Goal: Task Accomplishment & Management: Manage account settings

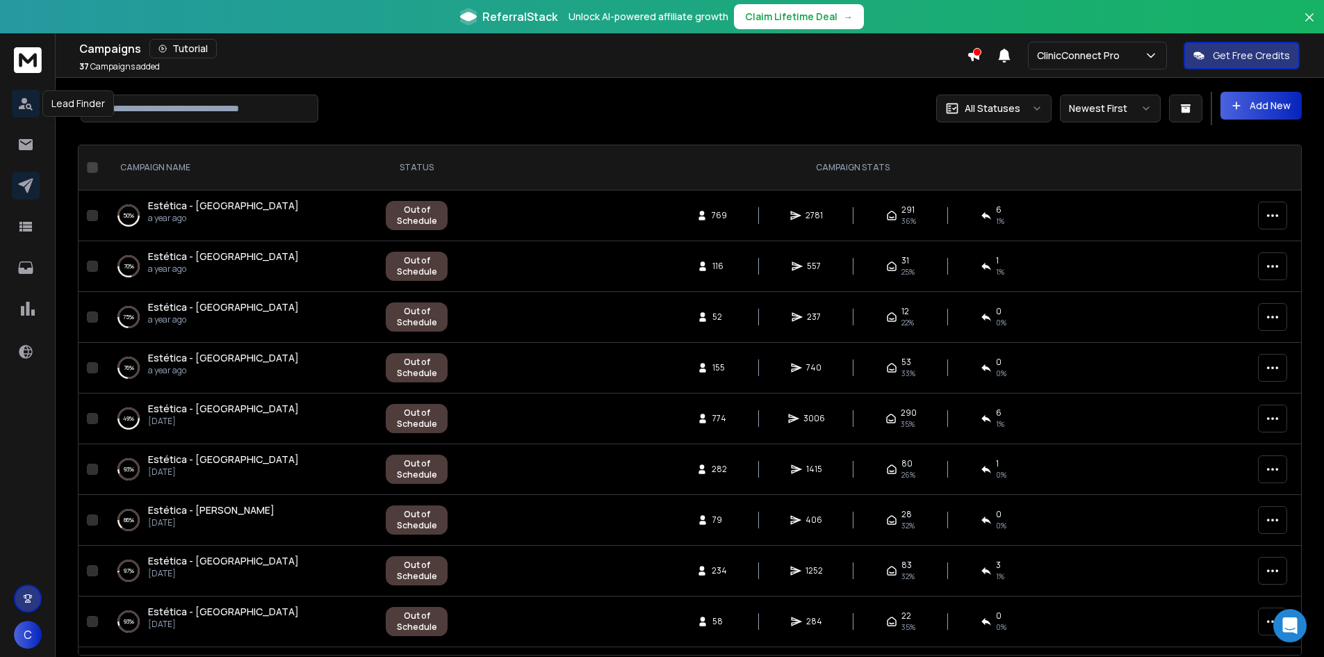
click at [29, 107] on icon at bounding box center [25, 103] width 17 height 17
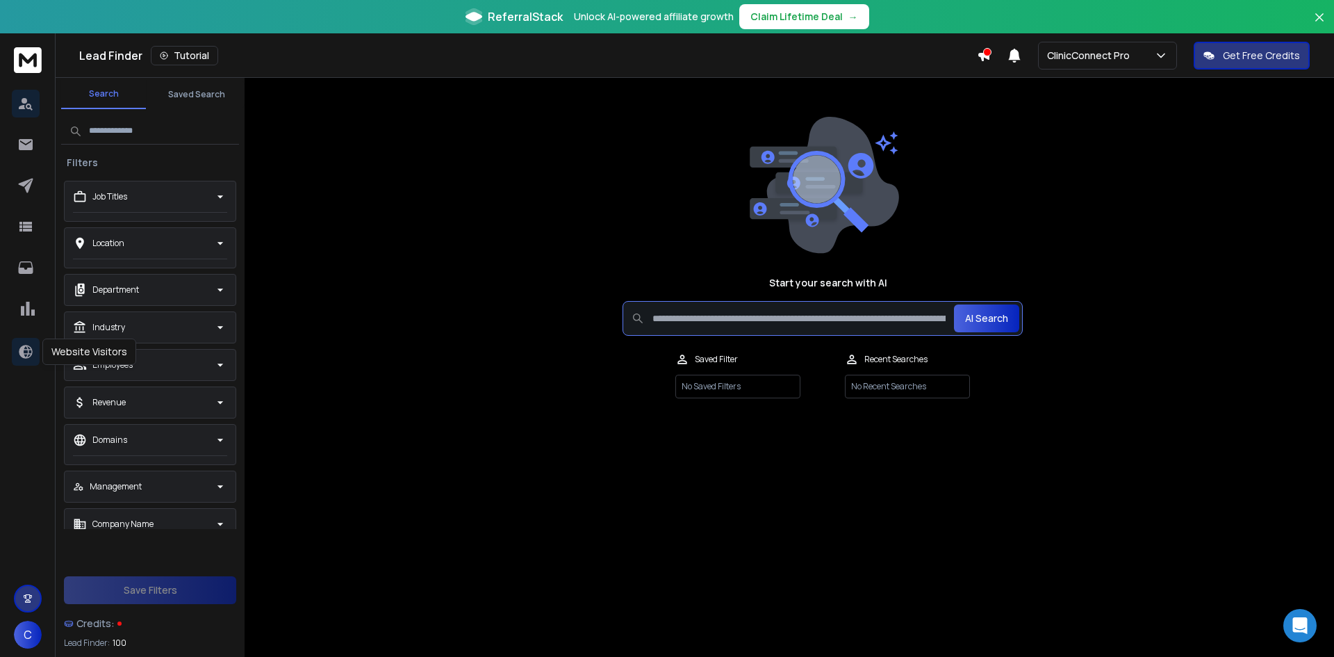
click at [30, 350] on icon at bounding box center [25, 351] width 17 height 17
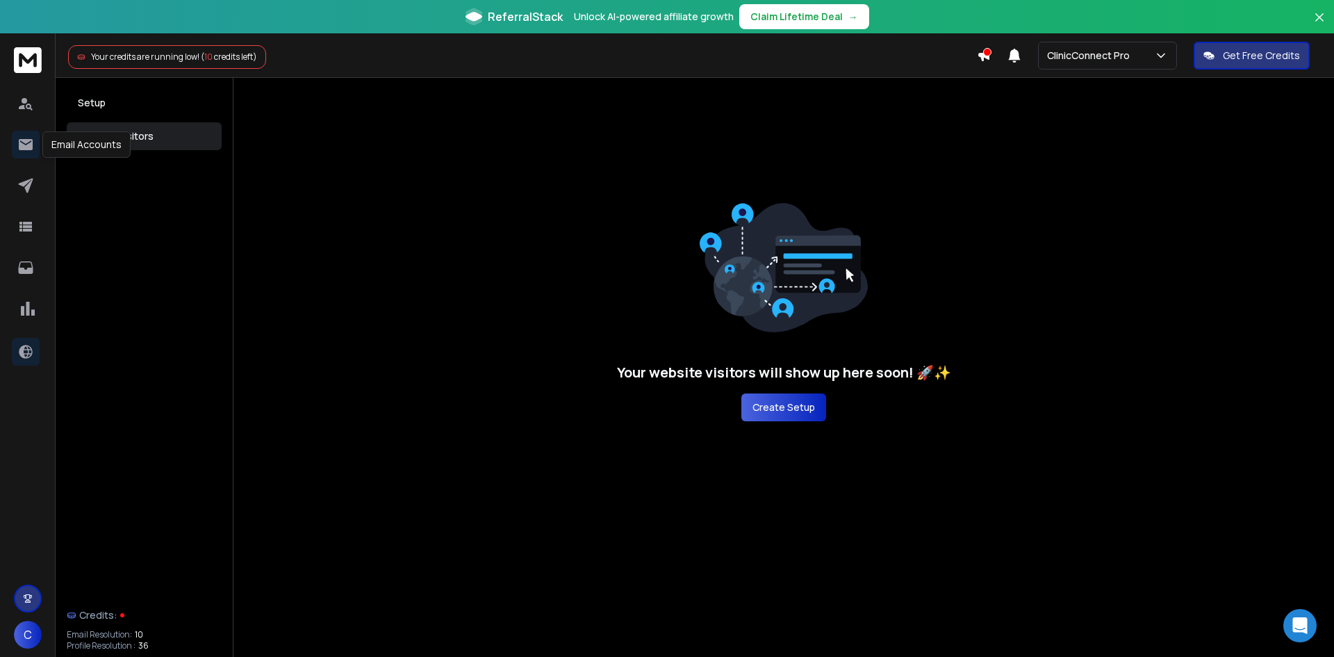
click at [24, 145] on icon at bounding box center [26, 144] width 14 height 11
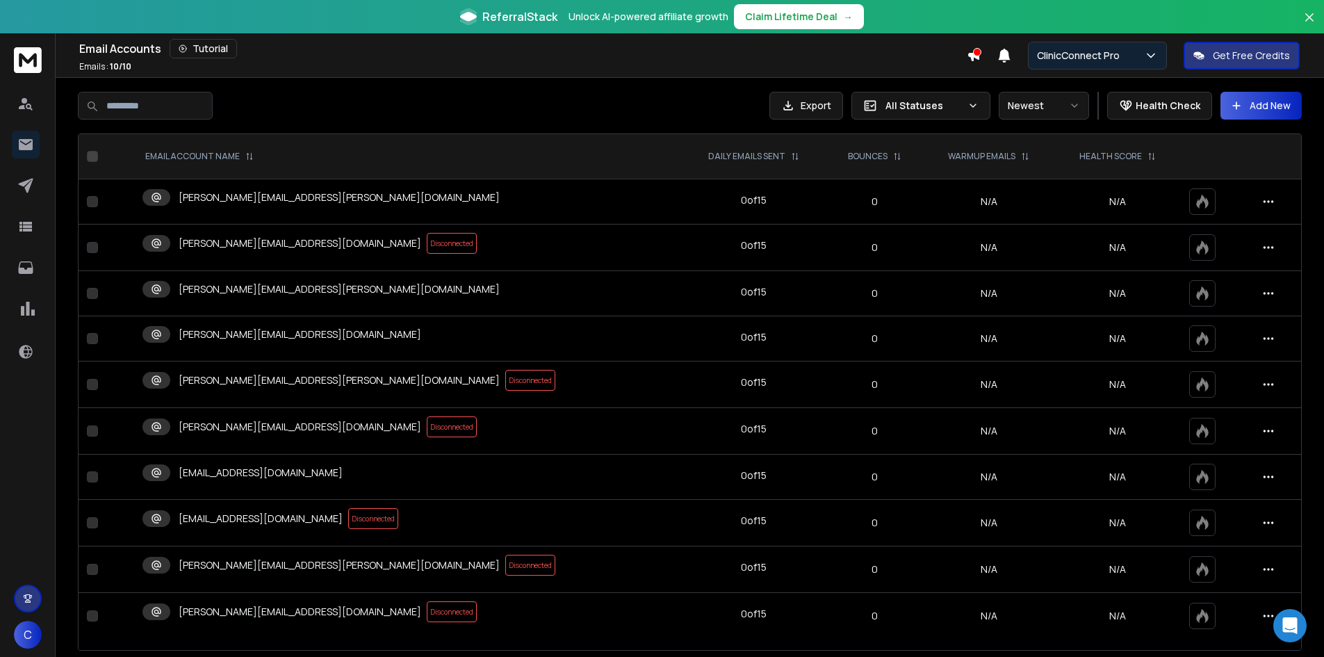
click at [1143, 51] on div "ClinicConnect Pro" at bounding box center [1097, 56] width 121 height 14
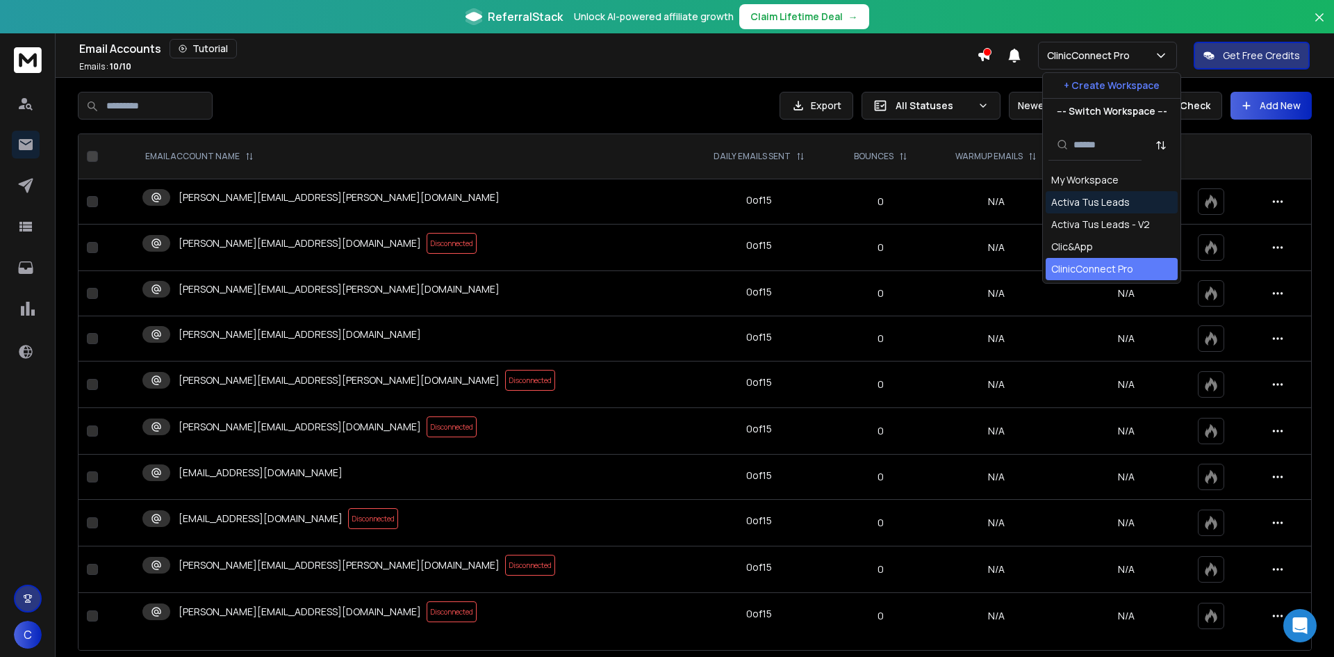
click at [1091, 195] on div "Activa Tus Leads" at bounding box center [1112, 202] width 132 height 22
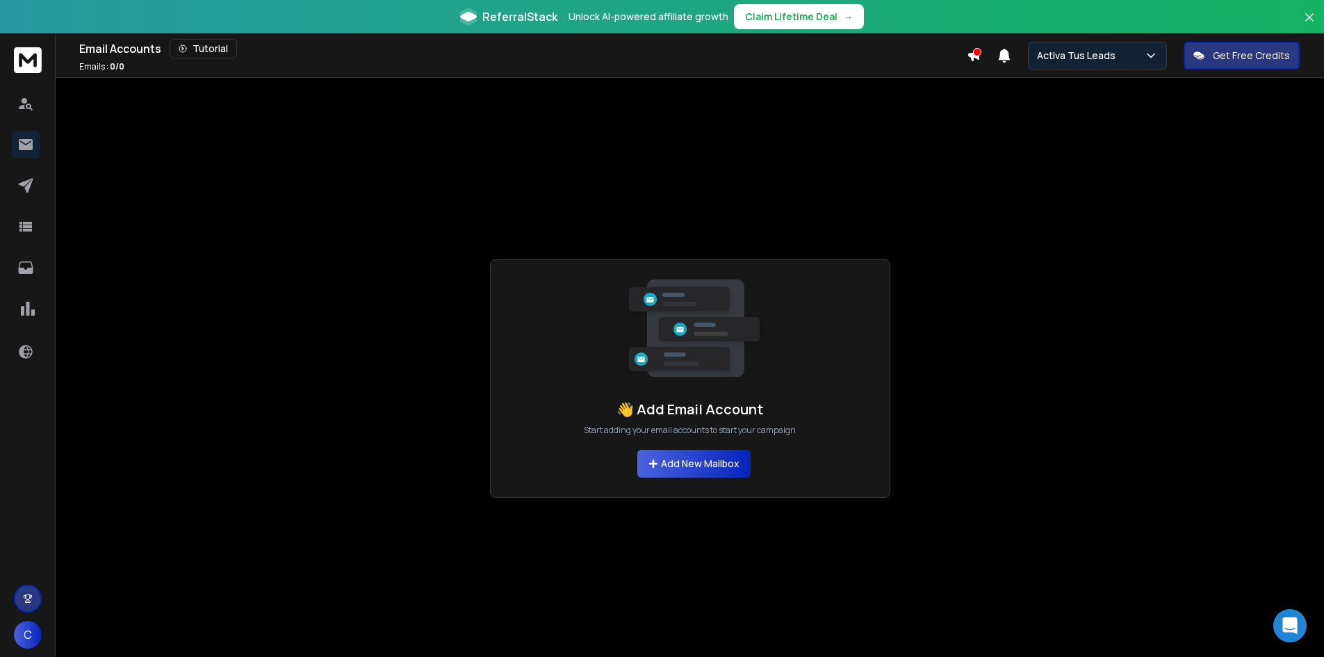
click at [1125, 53] on div "Activa Tus Leads" at bounding box center [1097, 56] width 121 height 14
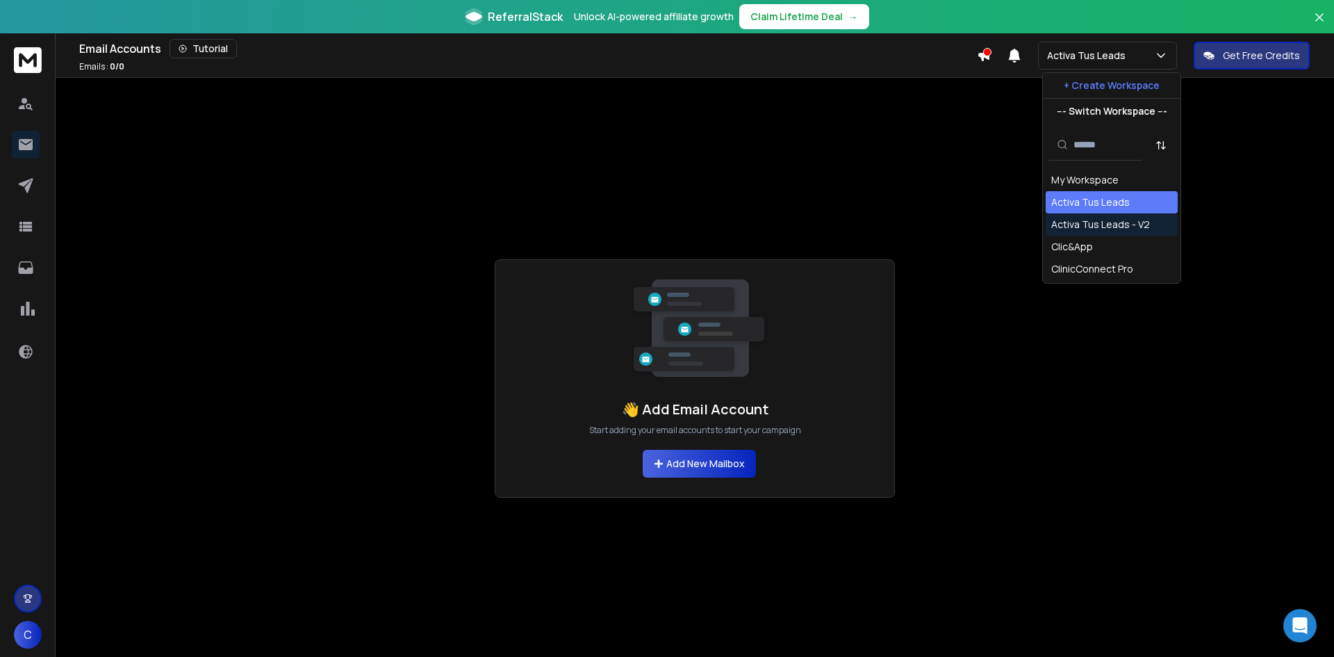
click at [1116, 217] on div "Activa Tus Leads - V2" at bounding box center [1112, 224] width 132 height 22
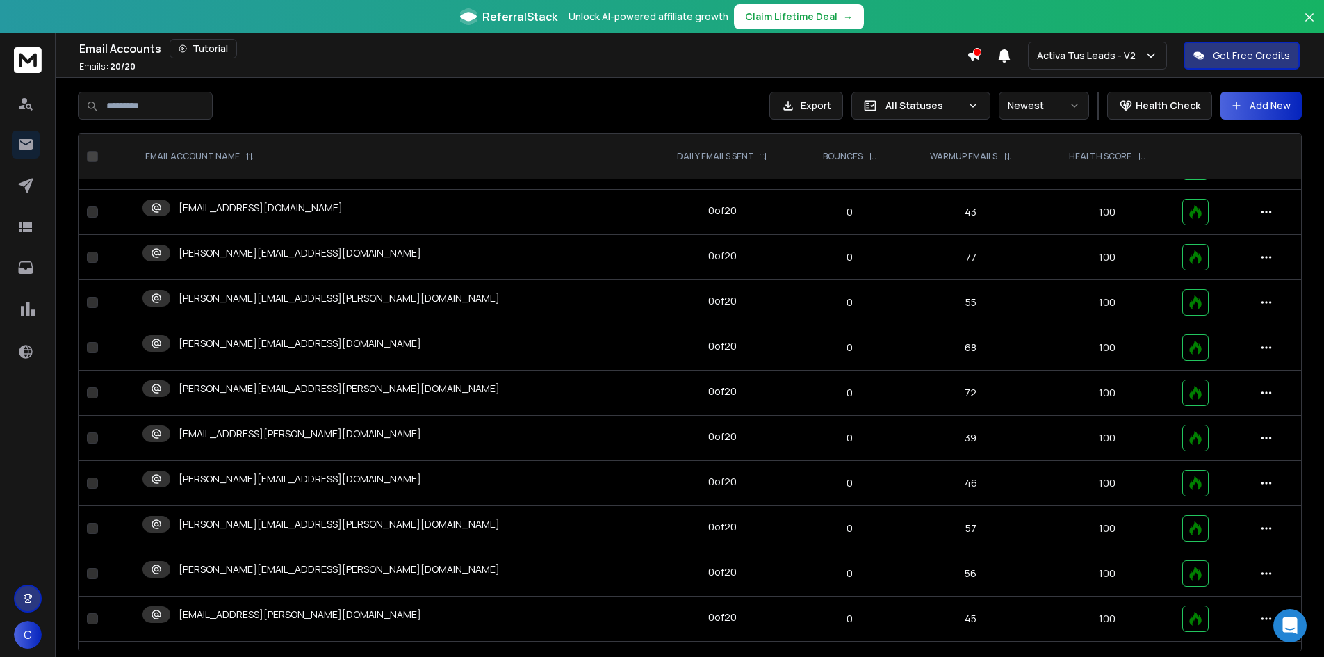
scroll to position [443, 0]
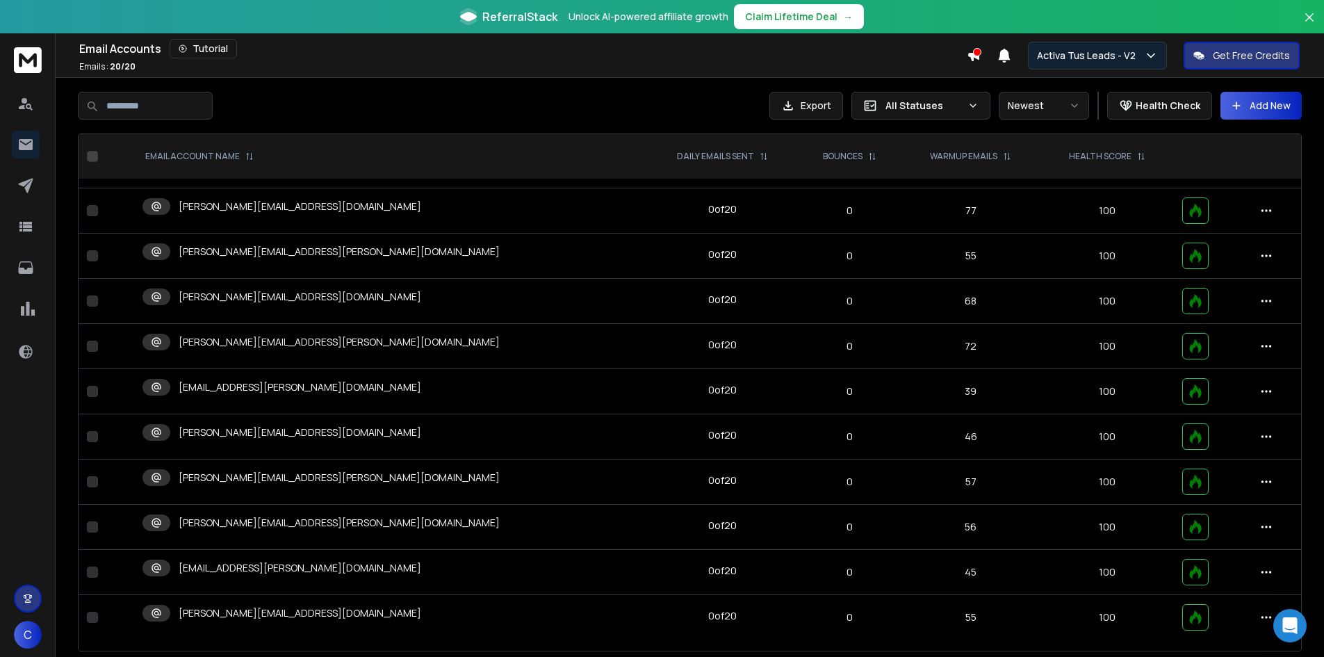
click at [1132, 54] on p "Activa Tus Leads - V2" at bounding box center [1089, 56] width 104 height 14
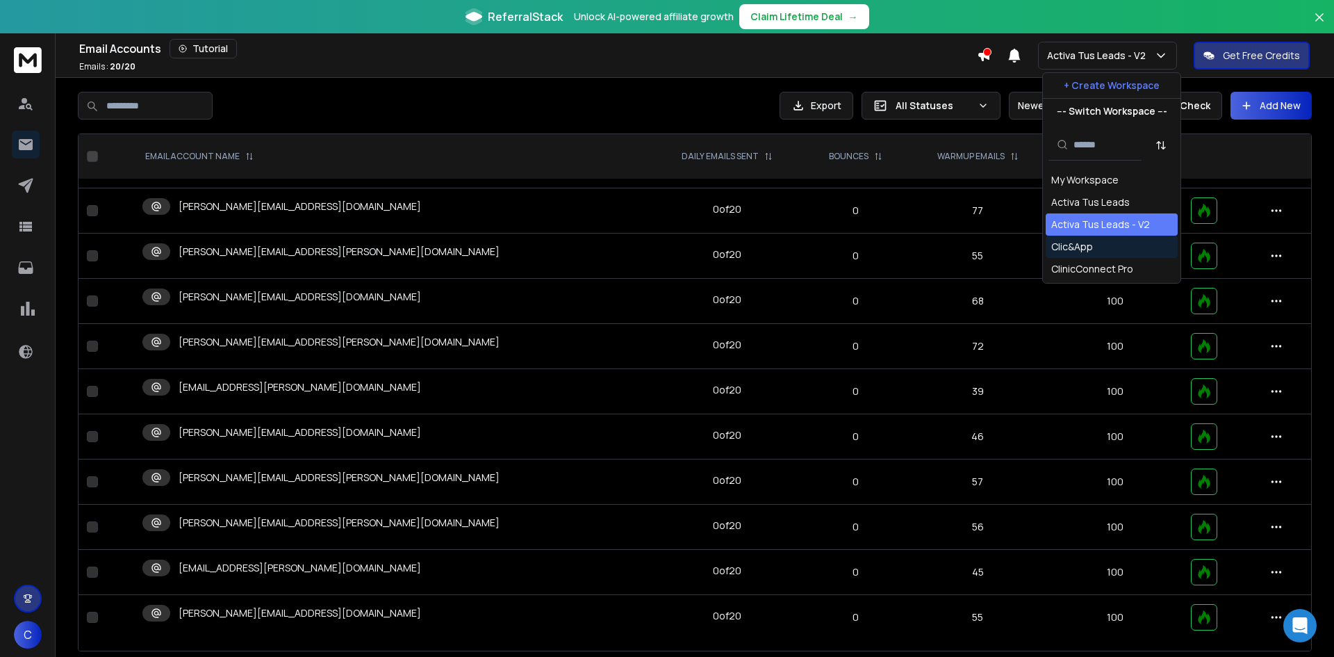
click at [1086, 249] on div "Clic&App" at bounding box center [1072, 247] width 42 height 14
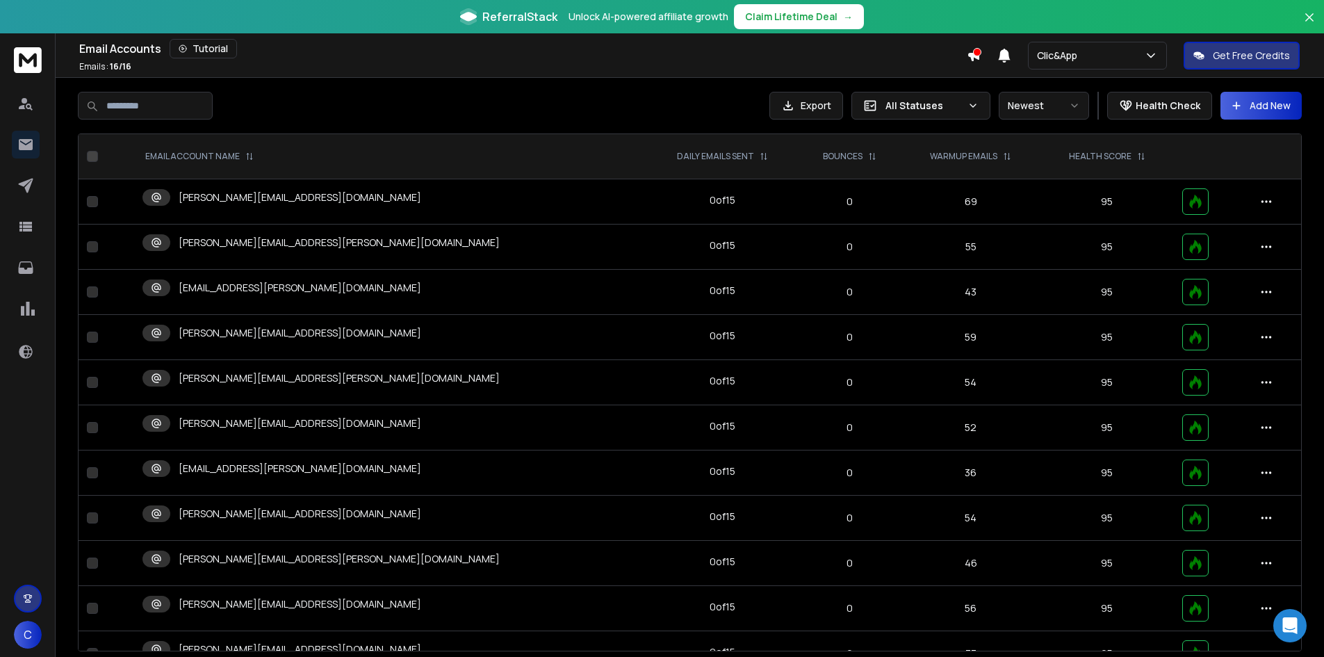
scroll to position [262, 0]
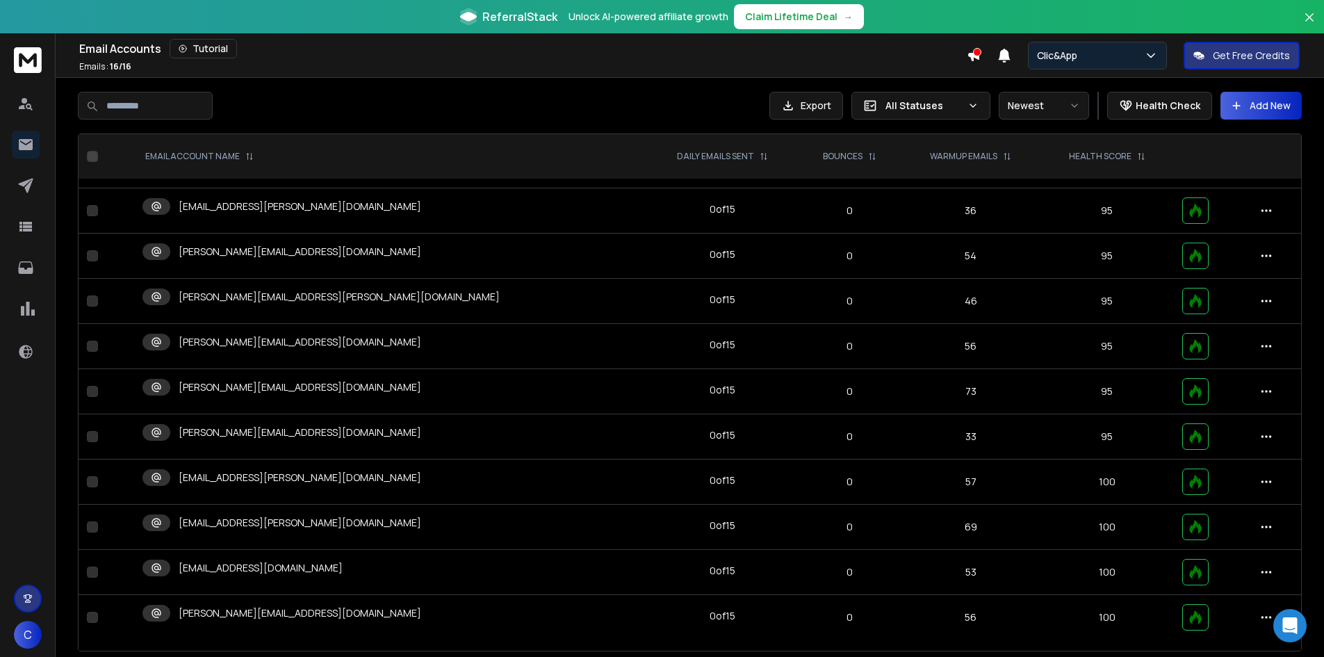
click at [1083, 60] on p "Clic&App" at bounding box center [1060, 56] width 46 height 14
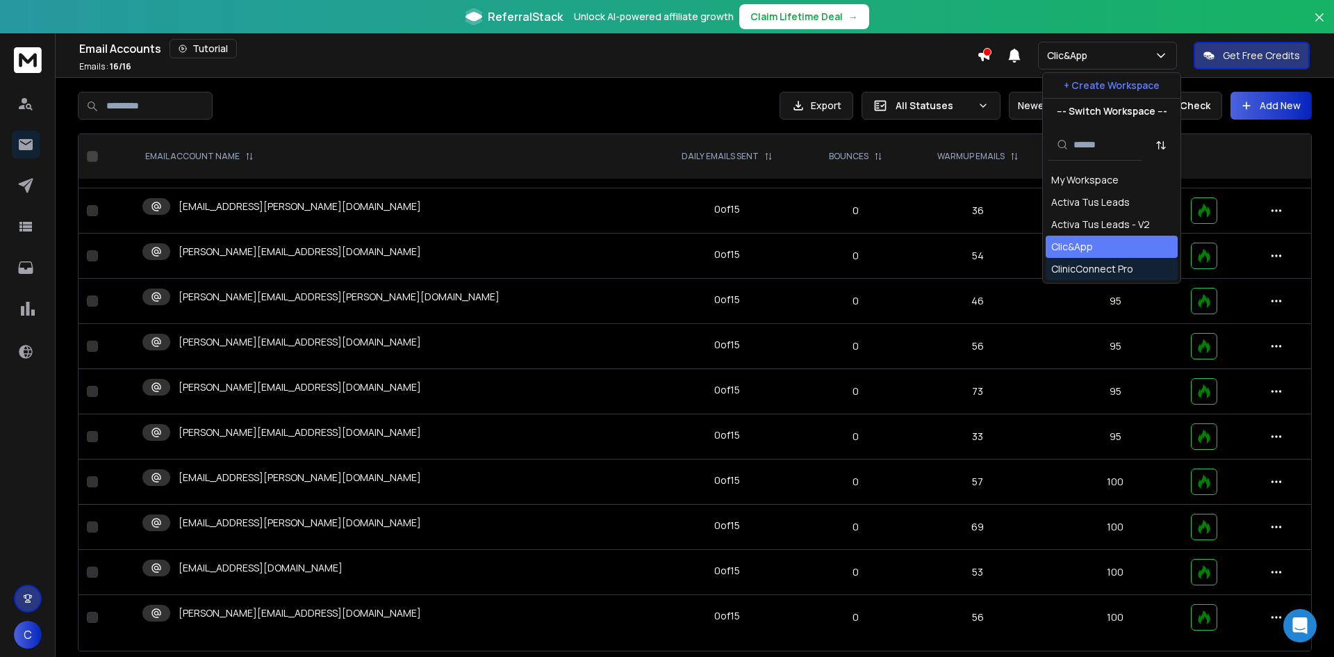
click at [1074, 262] on div "ClinicConnect Pro" at bounding box center [1092, 269] width 82 height 14
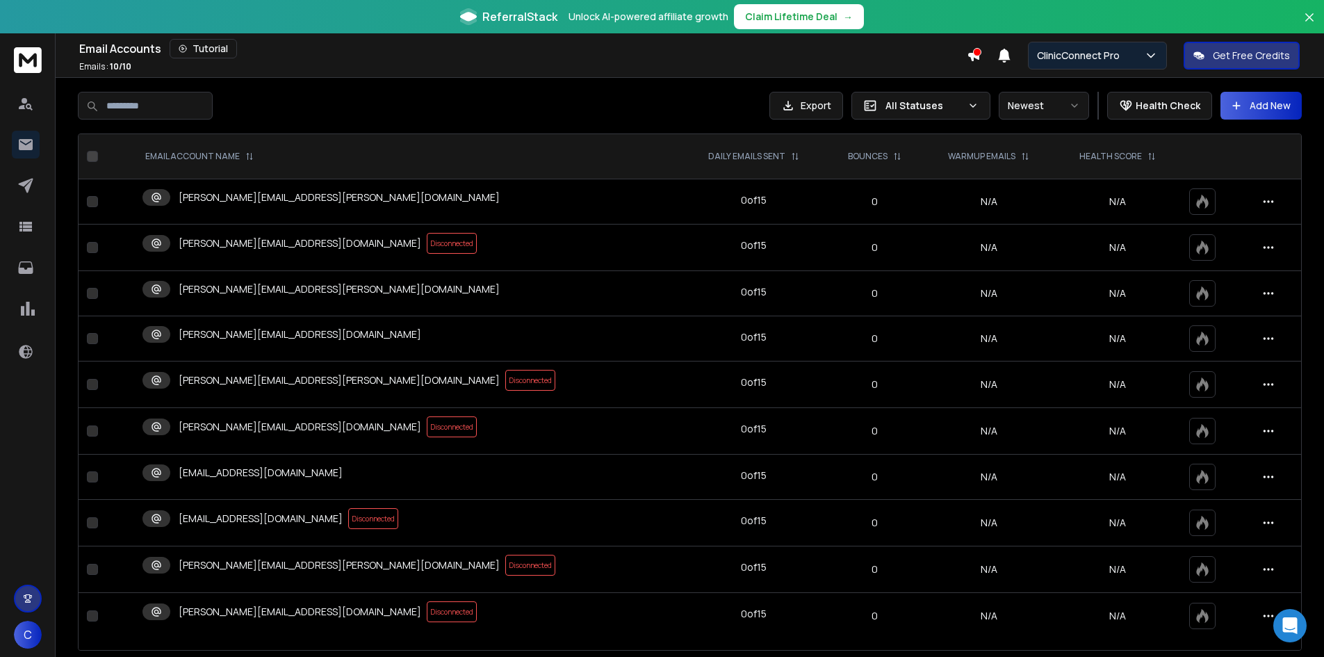
click at [1111, 60] on p "ClinicConnect Pro" at bounding box center [1081, 56] width 88 height 14
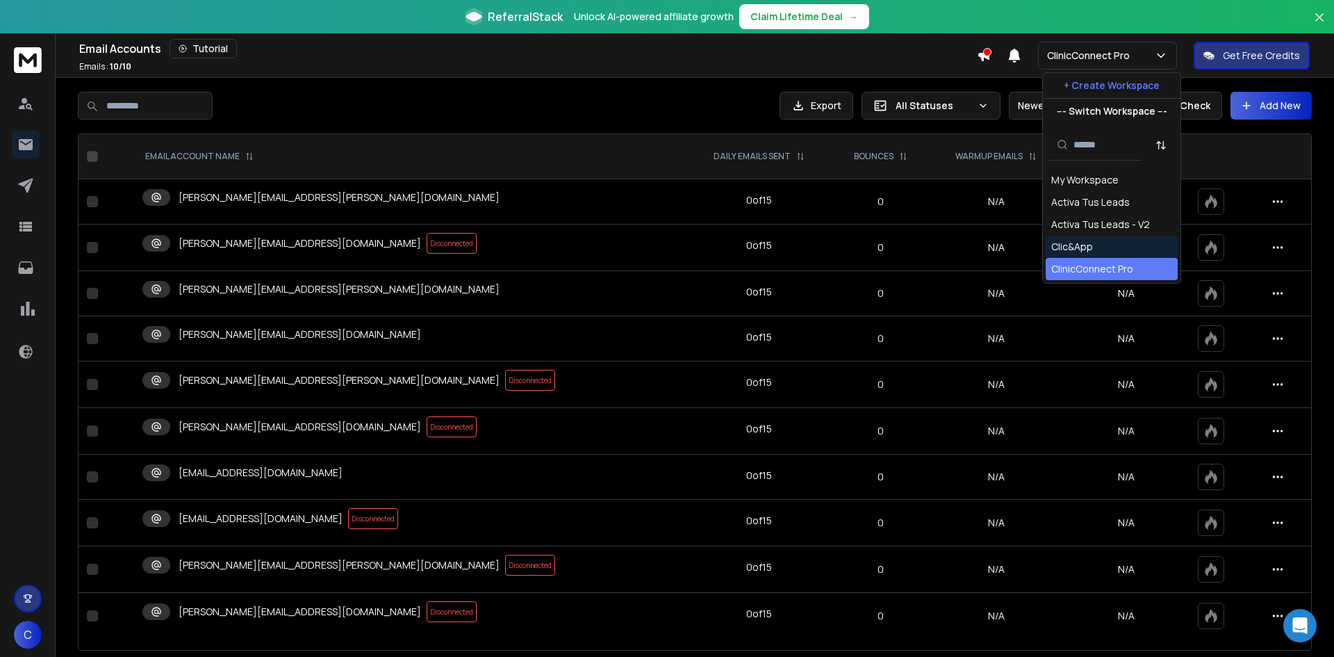
click at [1085, 241] on div "Clic&App" at bounding box center [1072, 247] width 42 height 14
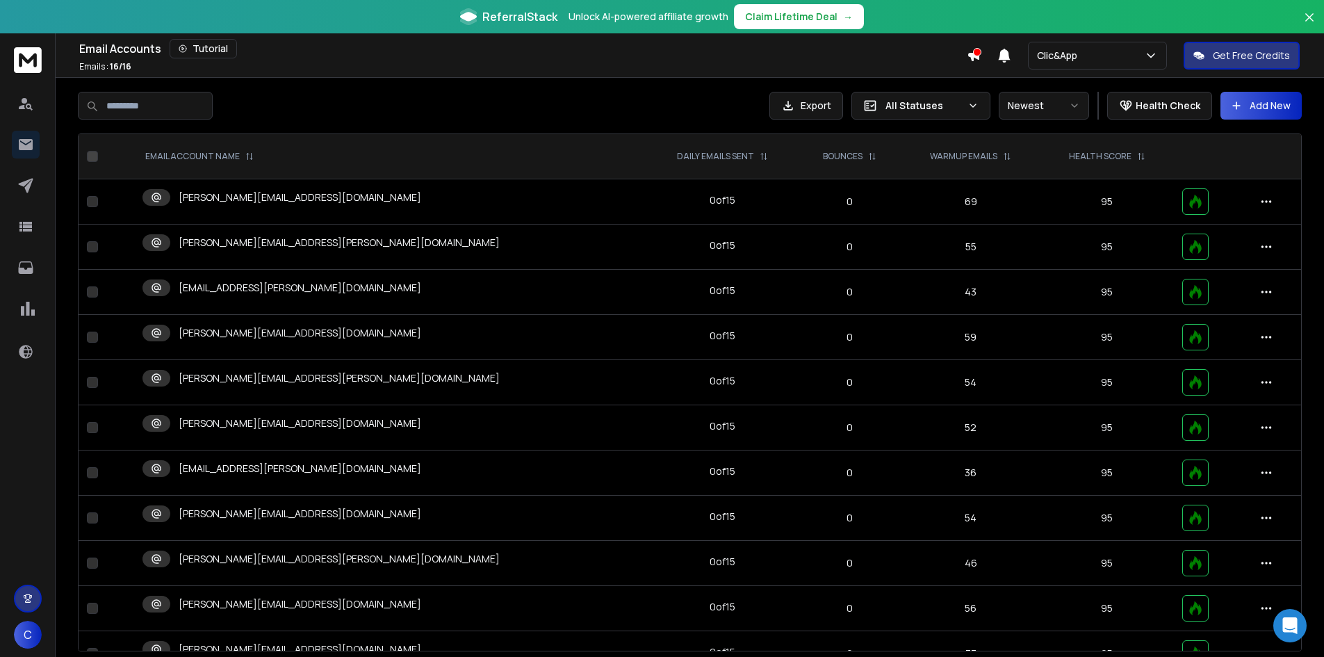
click at [1049, 206] on td "95" at bounding box center [1106, 201] width 133 height 45
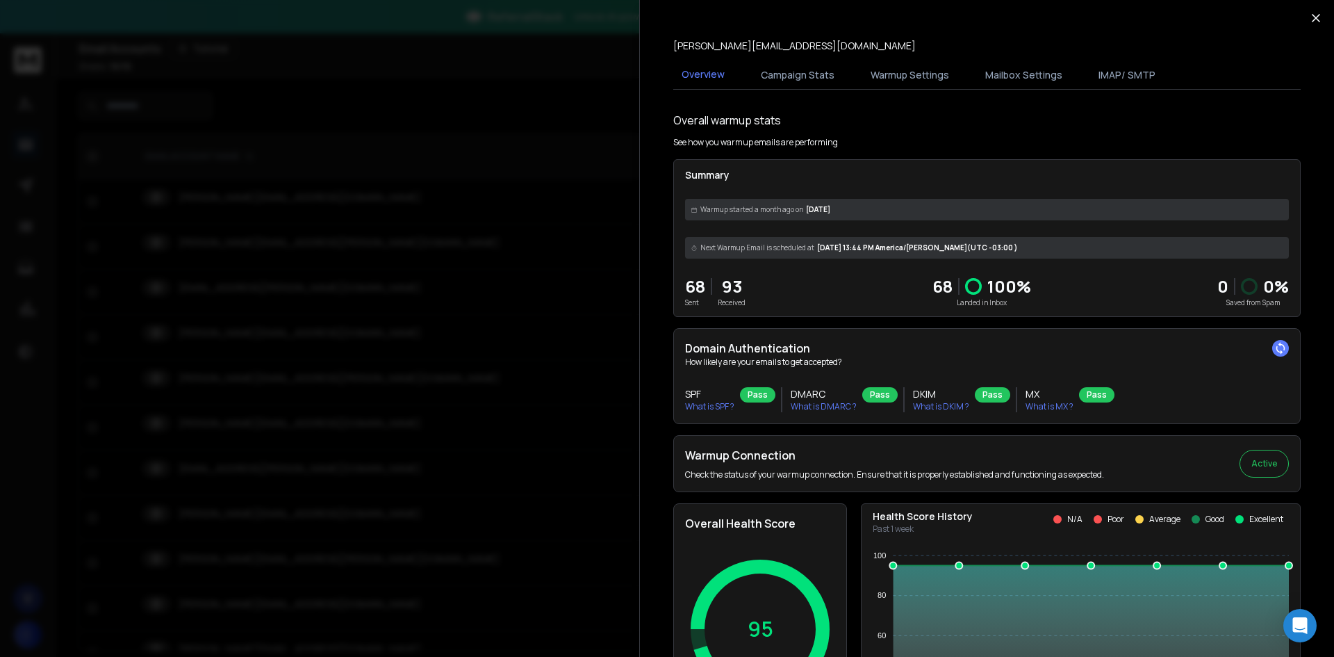
click at [1313, 13] on icon "button" at bounding box center [1316, 18] width 14 height 14
